Goal: Communication & Community: Answer question/provide support

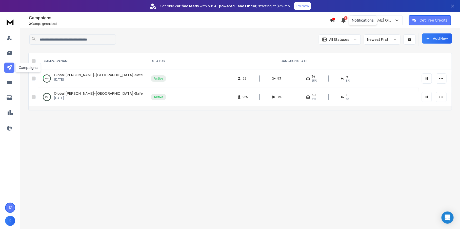
click at [346, 18] on span "2" at bounding box center [346, 18] width 4 height 4
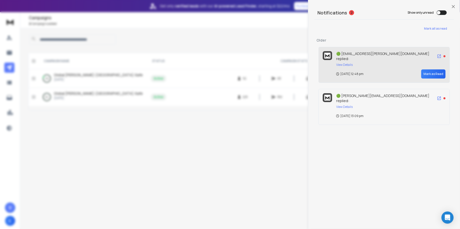
click at [406, 69] on div "[DATE] 12:48 pm [PERSON_NAME] as Read [PERSON_NAME] as Read" at bounding box center [390, 73] width 109 height 9
click at [393, 55] on span "🟢 [EMAIL_ADDRESS][PERSON_NAME][DOMAIN_NAME] replied:" at bounding box center [382, 56] width 93 height 10
click at [382, 53] on span "🟢 [EMAIL_ADDRESS][PERSON_NAME][DOMAIN_NAME] replied:" at bounding box center [382, 56] width 93 height 10
click at [350, 63] on div "🟢 [EMAIL_ADDRESS][PERSON_NAME][DOMAIN_NAME] replied: View Details [DATE] 12:48 …" at bounding box center [390, 64] width 109 height 27
click at [345, 63] on div "View Details" at bounding box center [344, 65] width 16 height 4
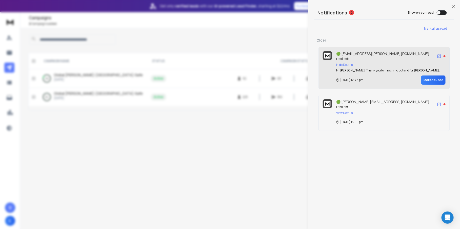
click at [368, 62] on div "Hide Details Hi [PERSON_NAME], Thank you for reaching out and for [PERSON_NAME]…" at bounding box center [388, 67] width 105 height 12
click at [453, 7] on icon "button" at bounding box center [453, 6] width 3 height 3
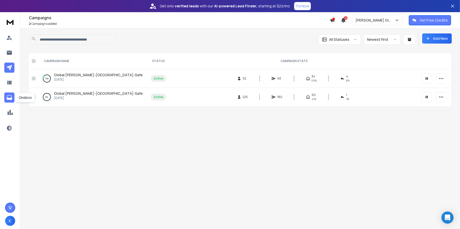
click at [12, 98] on icon at bounding box center [9, 97] width 6 height 6
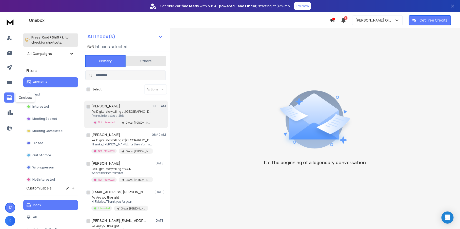
click at [121, 112] on p "Re: Digital storytelling at [GEOGRAPHIC_DATA]" at bounding box center [121, 112] width 61 height 4
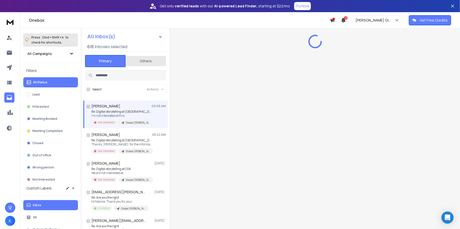
click at [14, 67] on div at bounding box center [10, 69] width 12 height 12
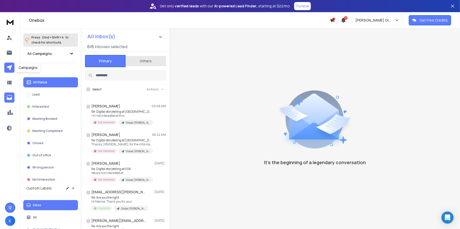
click at [8, 67] on icon at bounding box center [9, 67] width 5 height 5
